Goal: Task Accomplishment & Management: Use online tool/utility

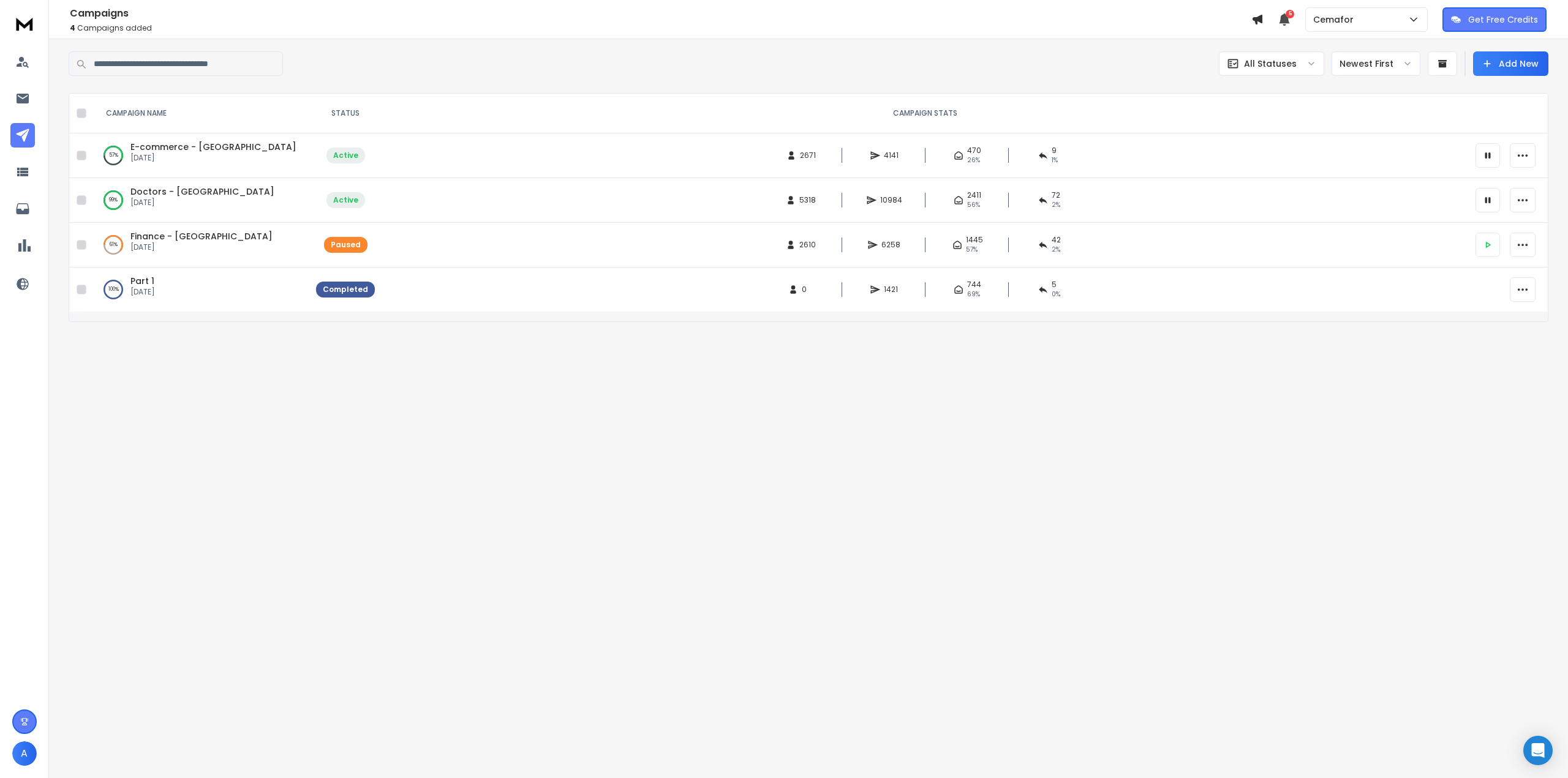
drag, startPoint x: 1244, startPoint y: 3, endPoint x: 1217, endPoint y: 5, distance: 27.1
click at [1217, 8] on h1 "Campaigns" at bounding box center [660, 13] width 1182 height 14
drag, startPoint x: 785, startPoint y: 69, endPoint x: 772, endPoint y: 69, distance: 13.0
click at [768, 68] on div at bounding box center [438, 63] width 740 height 24
drag, startPoint x: 814, startPoint y: 92, endPoint x: 806, endPoint y: 85, distance: 10.6
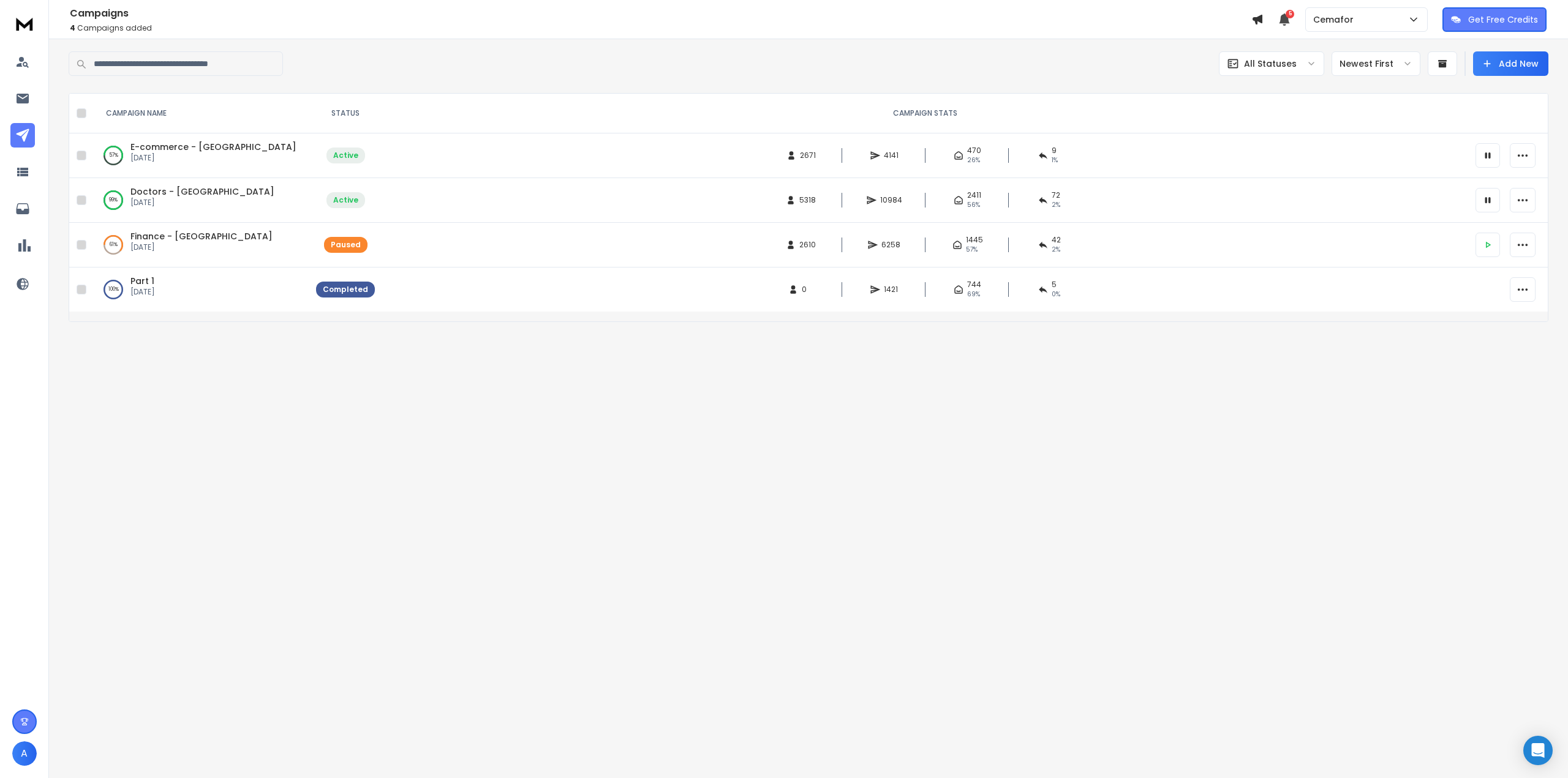
click at [806, 85] on div "Campaigns 4 Campaigns Added All Statuses Newest First Add New CAMPAIGN NAME STA…" at bounding box center [808, 187] width 1480 height 271
drag, startPoint x: 826, startPoint y: 85, endPoint x: 827, endPoint y: 75, distance: 10.0
click at [827, 75] on div "Campaigns 4 Campaigns Added All Statuses Newest First Add New" at bounding box center [1179, 63] width 740 height 24
drag, startPoint x: 821, startPoint y: 75, endPoint x: 817, endPoint y: 64, distance: 11.7
click at [817, 64] on div "Campaigns 4 Campaigns Added All Statuses Newest First Add New" at bounding box center [1179, 63] width 740 height 24
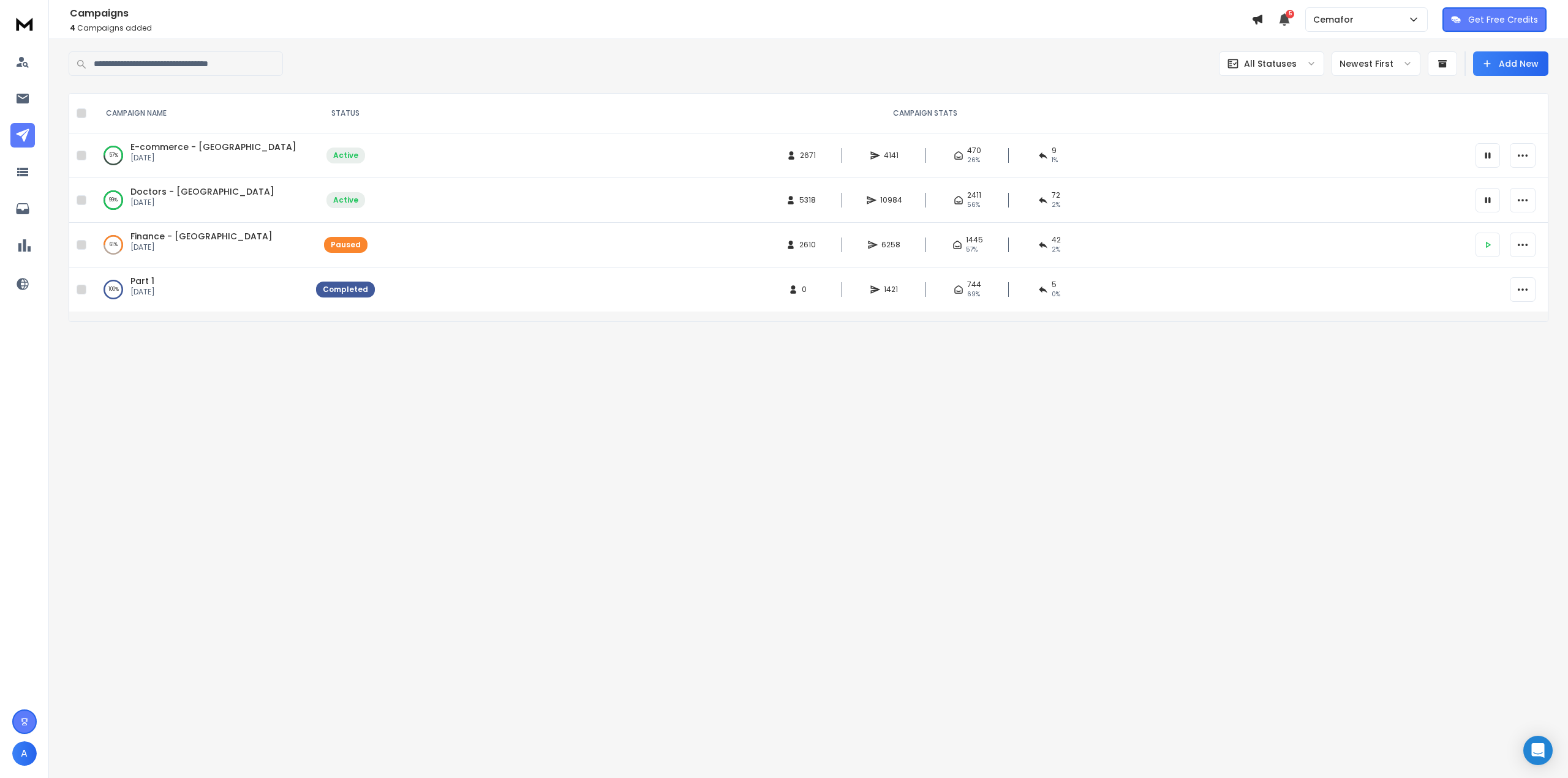
click at [1503, 66] on button "Add New" at bounding box center [1511, 63] width 75 height 24
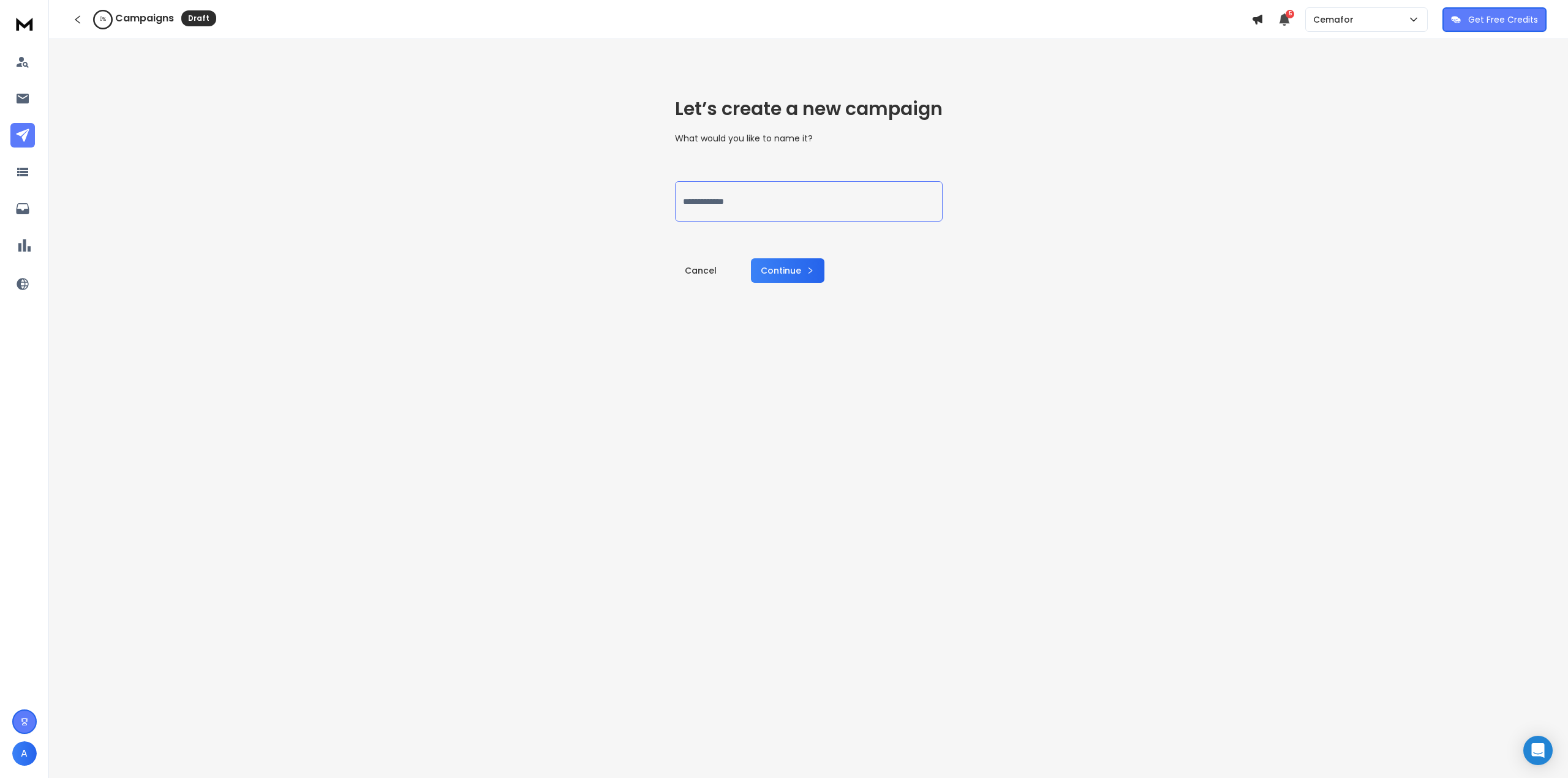
click at [751, 199] on input at bounding box center [808, 201] width 268 height 40
type input "*******"
click at [801, 266] on button "Continue" at bounding box center [787, 270] width 73 height 24
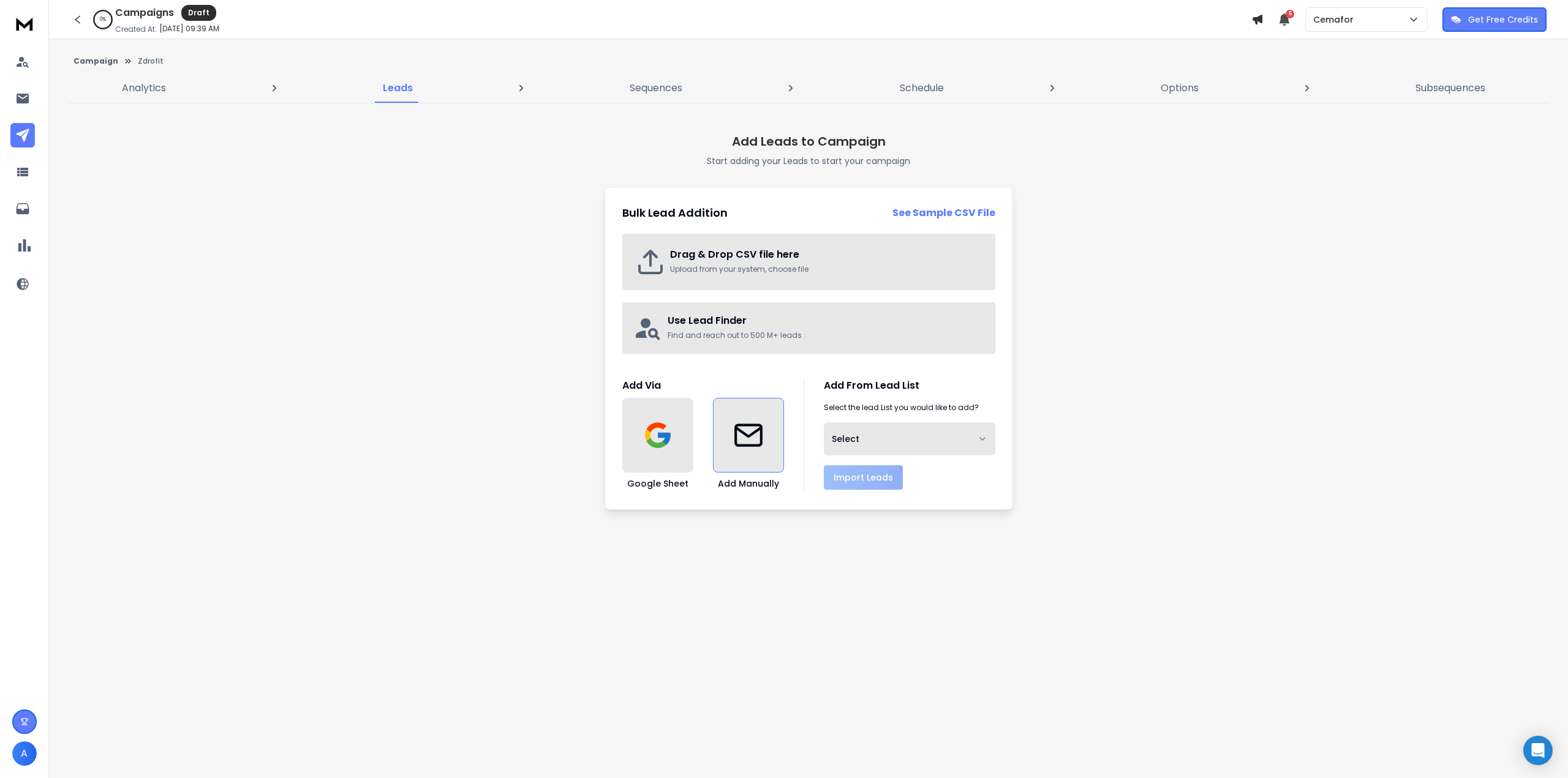
click at [739, 436] on icon at bounding box center [748, 435] width 31 height 37
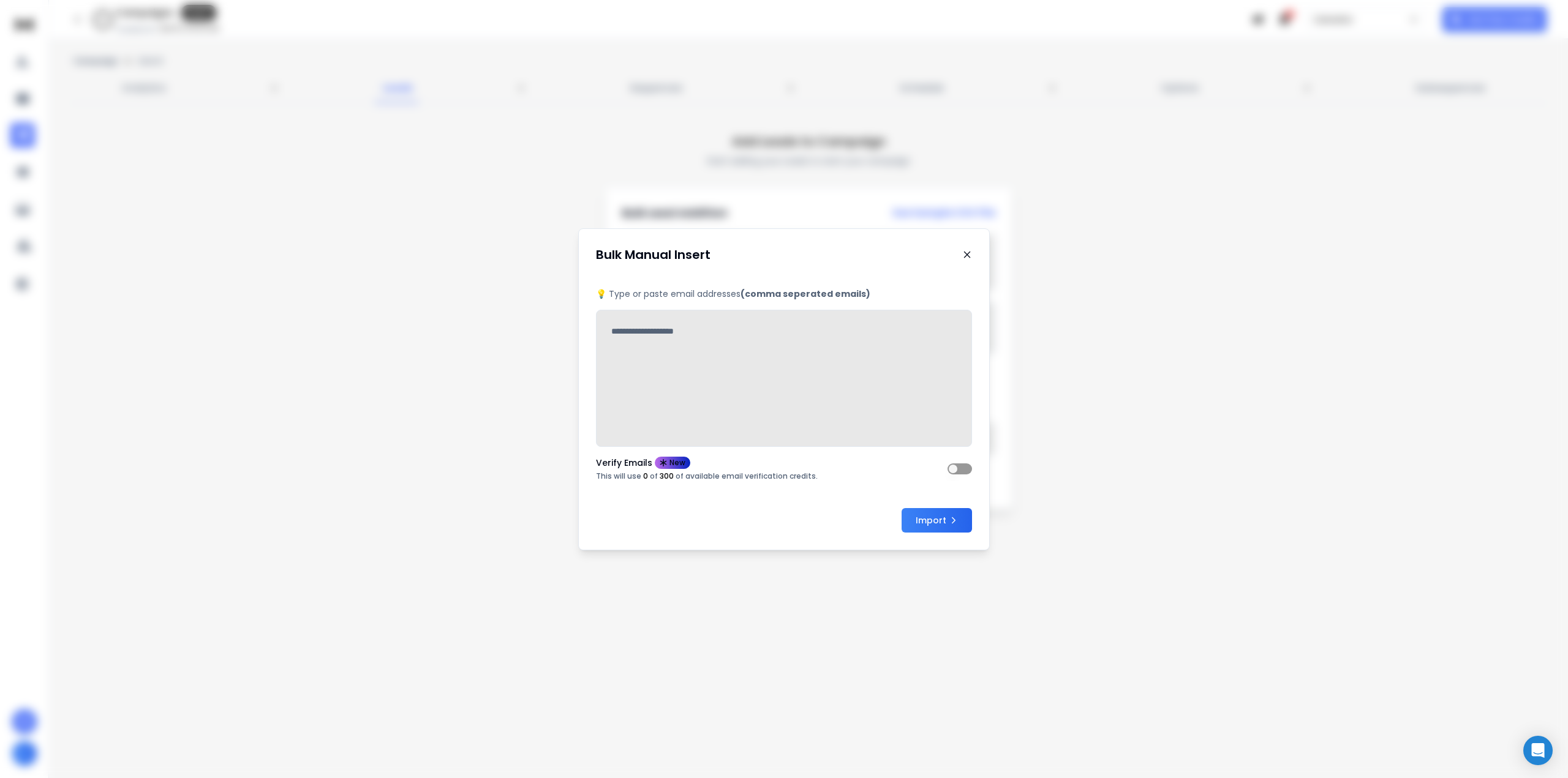
click at [680, 352] on textarea at bounding box center [784, 378] width 376 height 137
click at [780, 292] on b "(comma seperated emails)" at bounding box center [805, 294] width 130 height 13
click at [831, 249] on div "Bulk Manual Insert" at bounding box center [784, 255] width 376 height 17
